Goal: Information Seeking & Learning: Learn about a topic

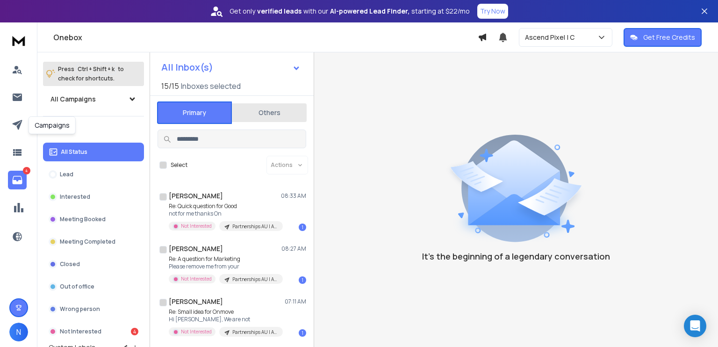
click at [26, 129] on link at bounding box center [17, 125] width 19 height 19
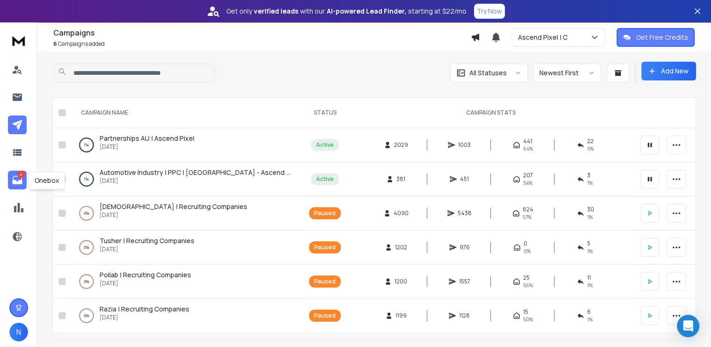
click at [16, 178] on icon at bounding box center [17, 179] width 11 height 11
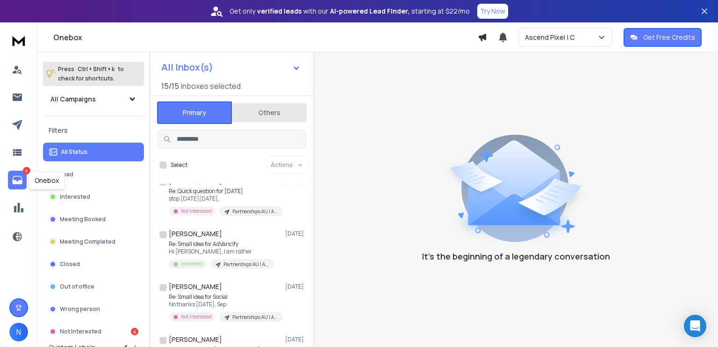
scroll to position [327, 0]
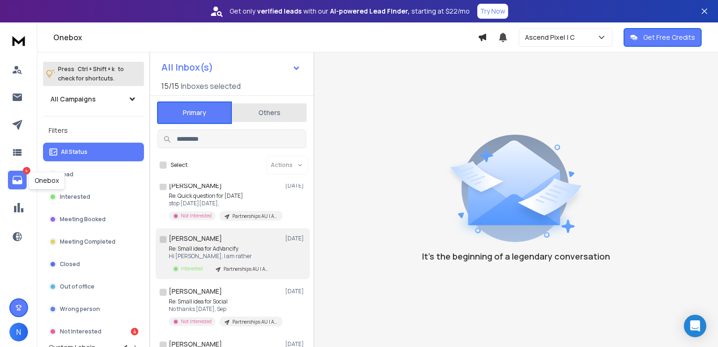
click at [219, 237] on div "[PERSON_NAME] [DATE]" at bounding box center [238, 238] width 138 height 9
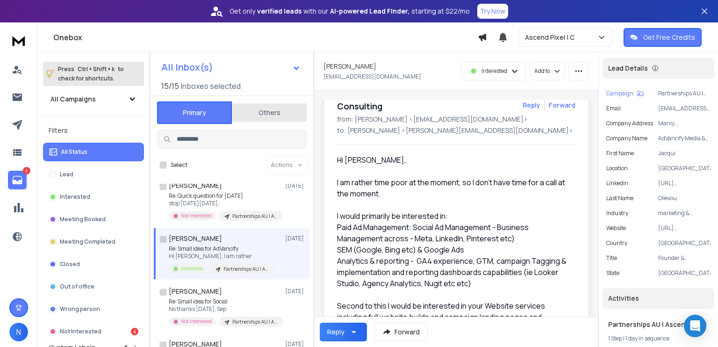
scroll to position [94, 0]
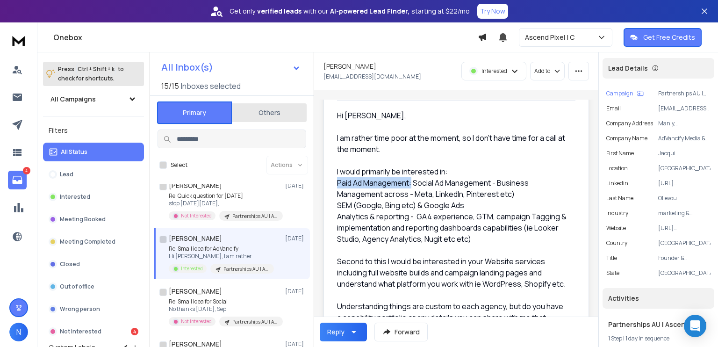
drag, startPoint x: 337, startPoint y: 183, endPoint x: 413, endPoint y: 181, distance: 75.8
copy li "Paid Ad Management:"
click at [423, 192] on li "Paid Ad Management: Social Ad Management - Business Management across - Meta, L…" at bounding box center [452, 188] width 231 height 22
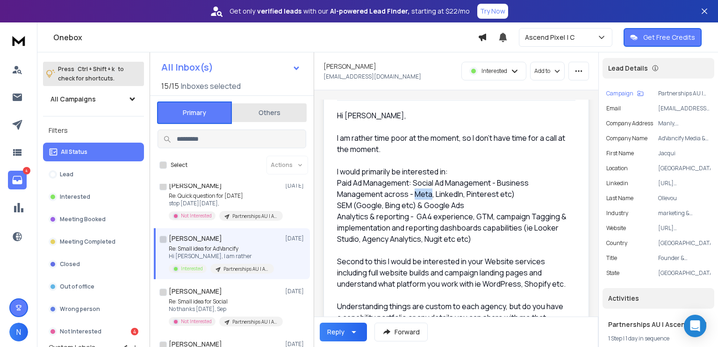
click at [423, 192] on li "Paid Ad Management: Social Ad Management - Business Management across - Meta, L…" at bounding box center [452, 188] width 231 height 22
copy li "Meta"
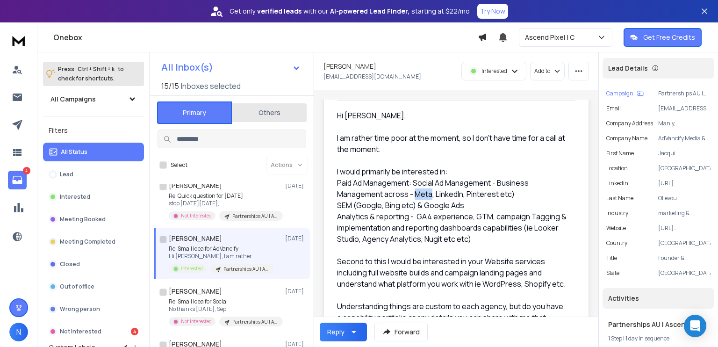
copy li "Google Ads"
drag, startPoint x: 422, startPoint y: 206, endPoint x: 466, endPoint y: 203, distance: 43.6
click at [466, 203] on li "SEM (Google, Bing etc) & Google Ads" at bounding box center [452, 205] width 231 height 11
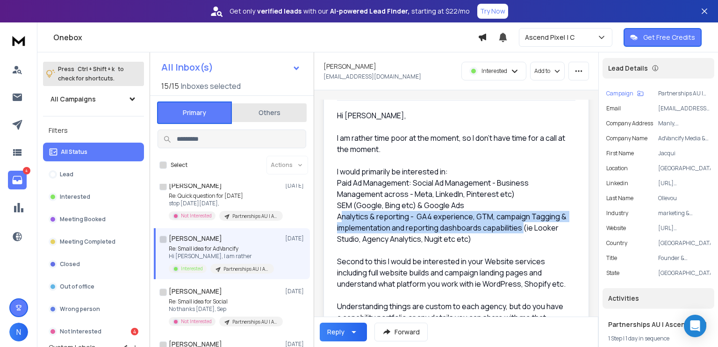
drag, startPoint x: 340, startPoint y: 215, endPoint x: 523, endPoint y: 224, distance: 184.0
click at [523, 224] on li "Analytics & reporting - GA4 experience, GTM, campaign Tagging & implementation …" at bounding box center [452, 228] width 231 height 34
click at [472, 221] on li "Analytics & reporting - GA4 experience, GTM, campaign Tagging & implementation …" at bounding box center [452, 228] width 231 height 34
copy li "Analytics & reporting - GA4 experience, GTM, campaign Tagging & implementation …"
drag, startPoint x: 340, startPoint y: 217, endPoint x: 526, endPoint y: 232, distance: 186.7
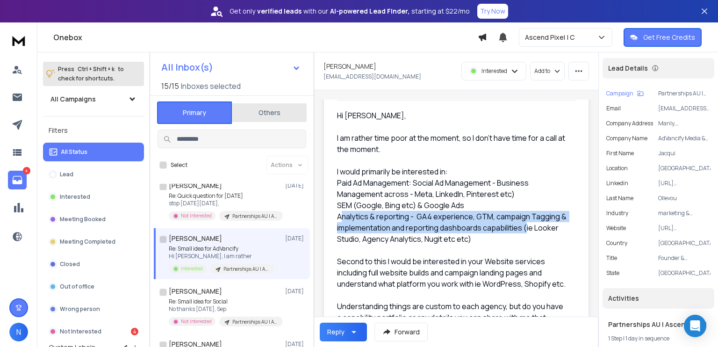
click at [526, 232] on li "Analytics & reporting - GA4 experience, GTM, campaign Tagging & implementation …" at bounding box center [452, 228] width 231 height 34
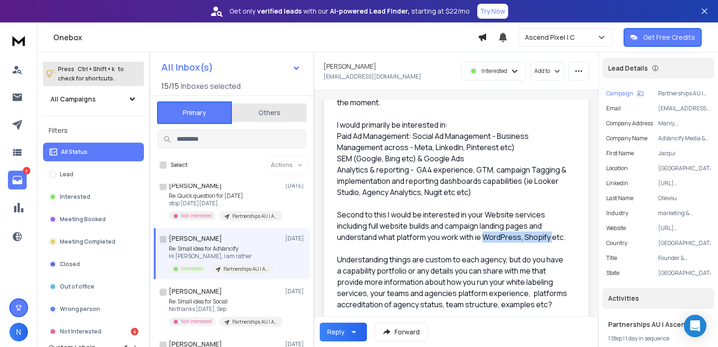
drag, startPoint x: 485, startPoint y: 235, endPoint x: 553, endPoint y: 238, distance: 67.9
click at [553, 238] on div "Paid Ad Management: Social Ad Management - Business Management across - Meta, L…" at bounding box center [452, 248] width 231 height 236
copy div "WordPress, Shopify"
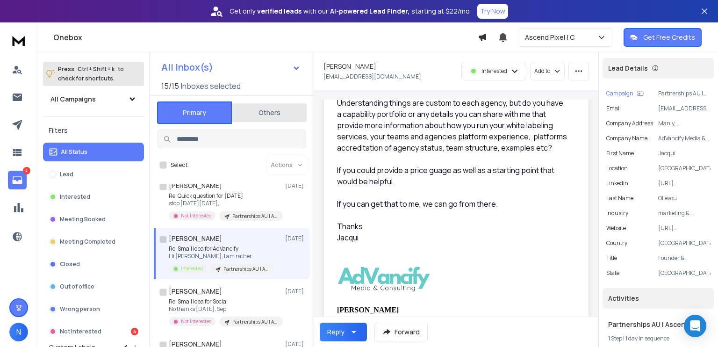
scroll to position [281, 0]
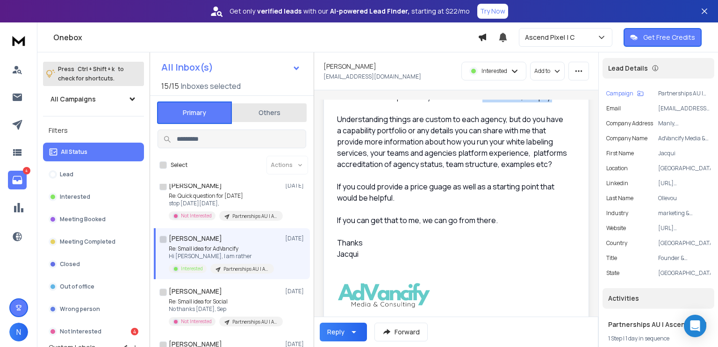
copy div "Understanding things are custom to each agency, but do you have a capability po…"
drag, startPoint x: 339, startPoint y: 129, endPoint x: 439, endPoint y: 207, distance: 127.6
click at [439, 207] on div "Paid Ad Management: Social Ad Management - Business Management across - Meta, L…" at bounding box center [452, 108] width 231 height 236
